Goal: Task Accomplishment & Management: Manage account settings

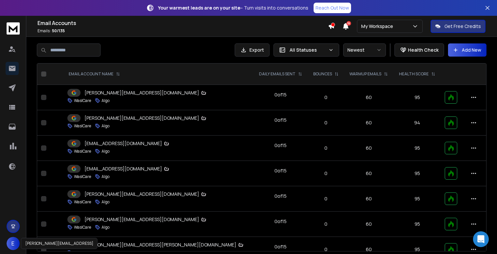
click at [12, 242] on span "E" at bounding box center [13, 243] width 13 height 13
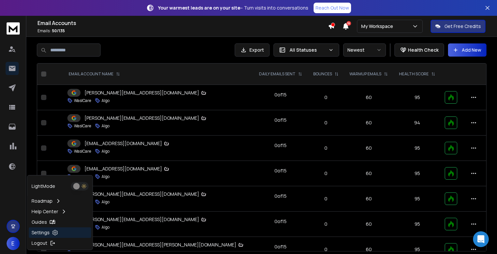
click at [35, 235] on p "Settings" at bounding box center [41, 232] width 18 height 7
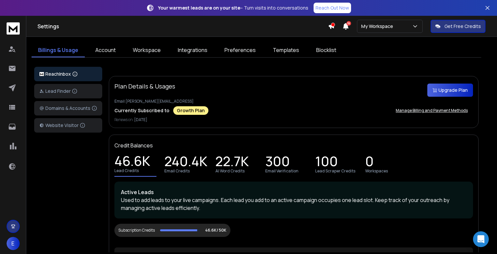
click at [413, 110] on p "Manage Billing and Payment Methods" at bounding box center [432, 110] width 72 height 5
click at [338, 135] on div "Credit Balances 46.6K Lead Credits 240.4K Email Credits 22.7K AI Word Credits 3…" at bounding box center [294, 223] width 370 height 178
click at [83, 84] on button "Lead Finder" at bounding box center [68, 91] width 68 height 14
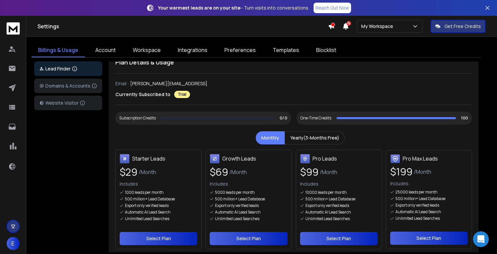
scroll to position [12, 0]
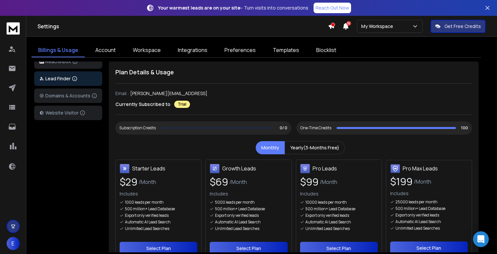
click at [74, 67] on div "ReachInbox Lead Finder Domains & Accounts Website Visitor" at bounding box center [68, 60] width 68 height 13
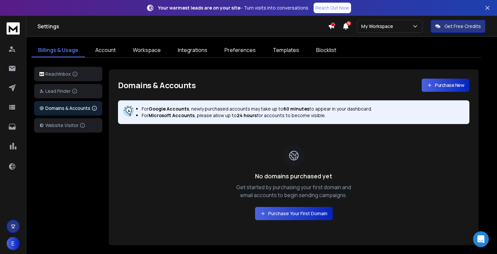
click at [70, 125] on button "Website Visitor" at bounding box center [68, 125] width 68 height 14
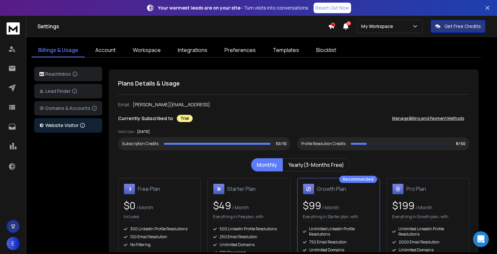
click at [81, 75] on button "ReachInbox" at bounding box center [68, 74] width 68 height 14
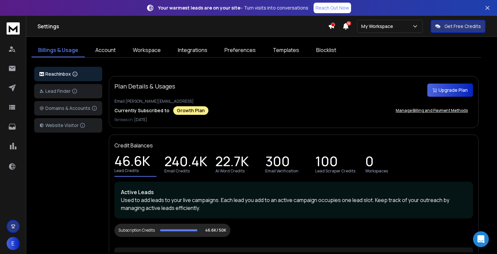
click at [179, 158] on p "240.4K" at bounding box center [185, 162] width 43 height 9
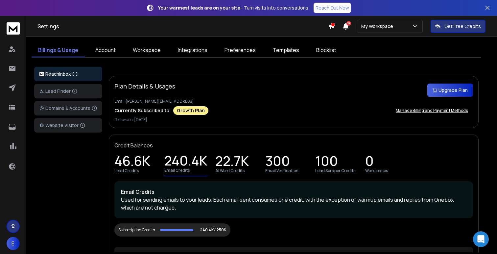
click at [225, 164] on p "22.7K" at bounding box center [232, 162] width 34 height 9
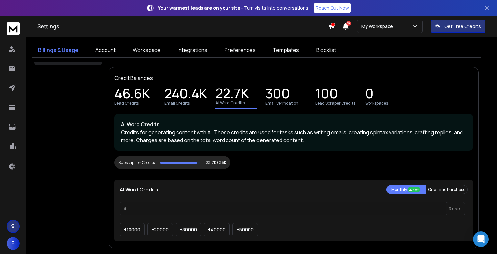
scroll to position [64, 0]
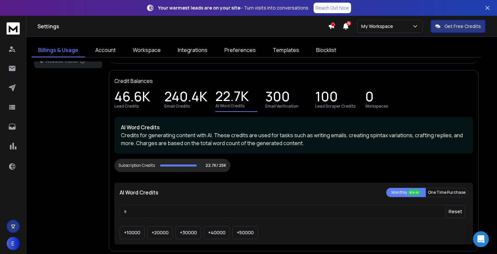
click at [278, 109] on button "300 Email Verification" at bounding box center [286, 102] width 42 height 18
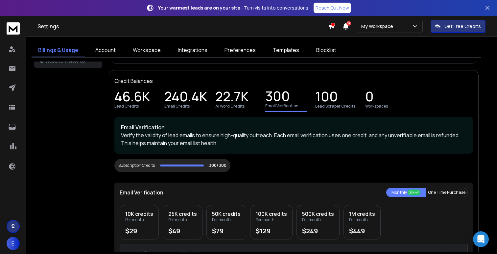
click at [278, 109] on button "300 Email Verification" at bounding box center [286, 102] width 42 height 19
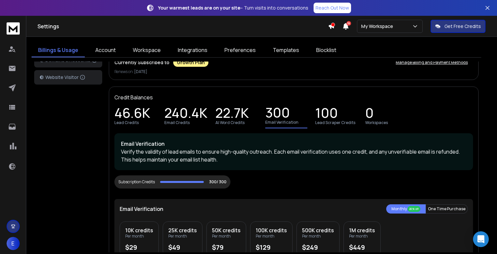
scroll to position [37, 0]
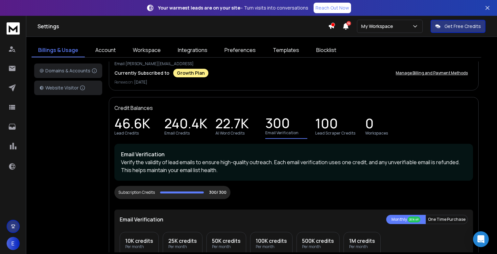
click at [227, 120] on p "22.7K" at bounding box center [232, 124] width 34 height 9
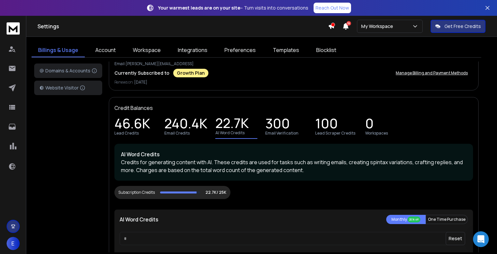
click at [191, 121] on p "240.4K" at bounding box center [185, 124] width 43 height 9
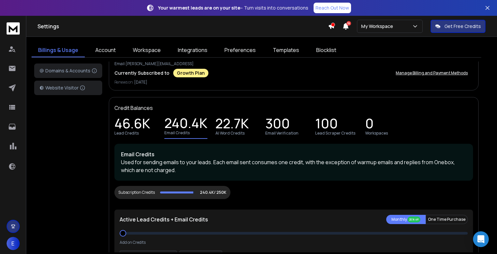
click at [144, 126] on p "46.6K" at bounding box center [132, 124] width 36 height 9
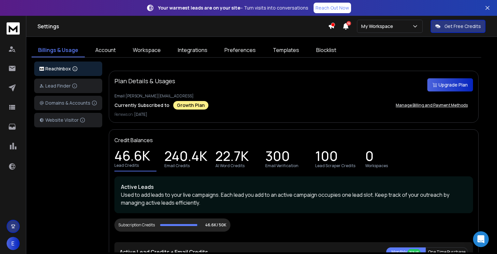
scroll to position [0, 0]
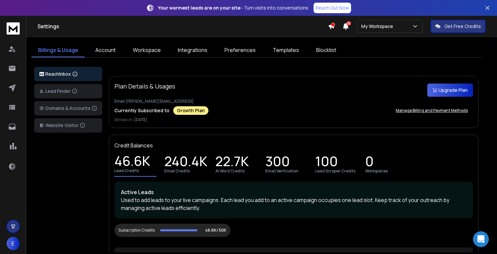
click at [181, 51] on link "Integrations" at bounding box center [192, 50] width 43 height 14
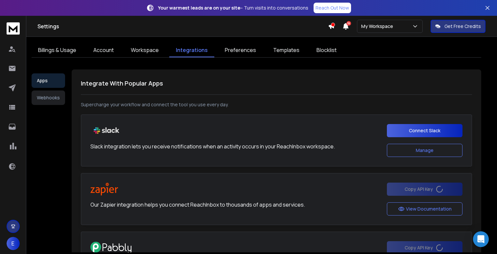
click at [155, 49] on link "Workspace" at bounding box center [144, 50] width 41 height 14
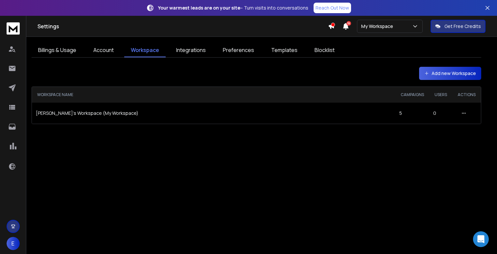
click at [56, 51] on link "Billings & Usage" at bounding box center [57, 50] width 51 height 14
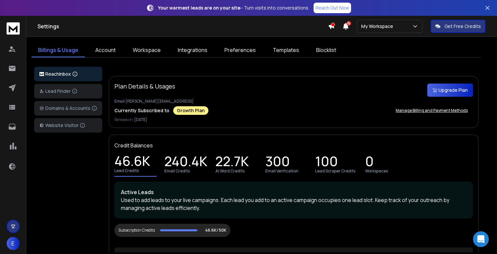
click at [91, 90] on button "Lead Finder" at bounding box center [68, 91] width 68 height 14
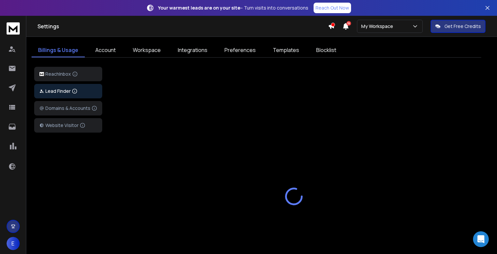
click at [89, 80] on button "ReachInbox" at bounding box center [68, 74] width 68 height 14
